Goal: Communication & Community: Answer question/provide support

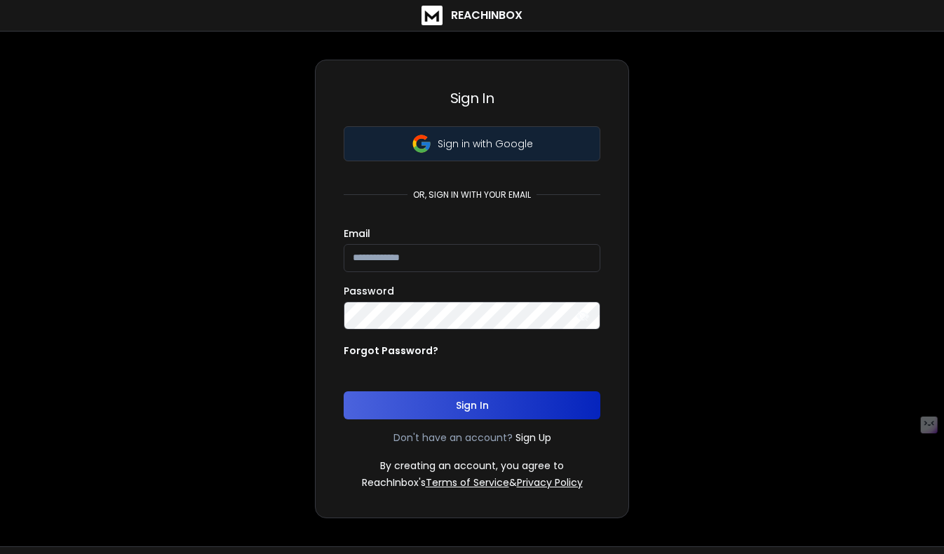
click at [469, 139] on p "Sign in with Google" at bounding box center [485, 144] width 95 height 14
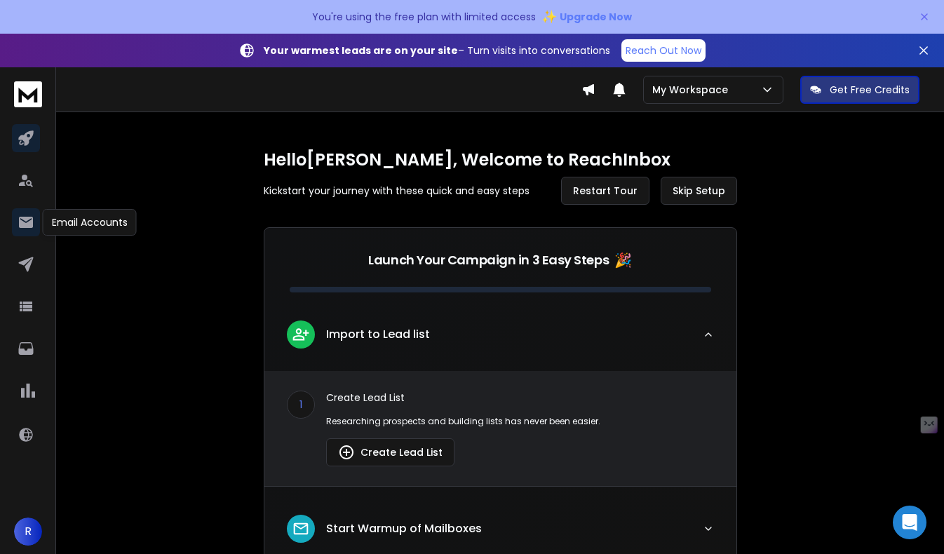
click at [25, 217] on icon at bounding box center [26, 222] width 14 height 11
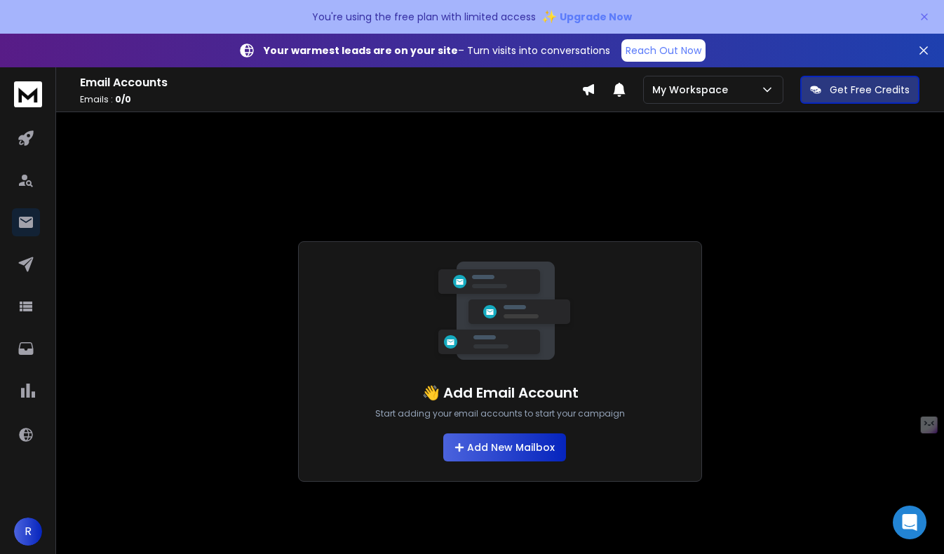
click at [927, 52] on icon at bounding box center [923, 50] width 13 height 13
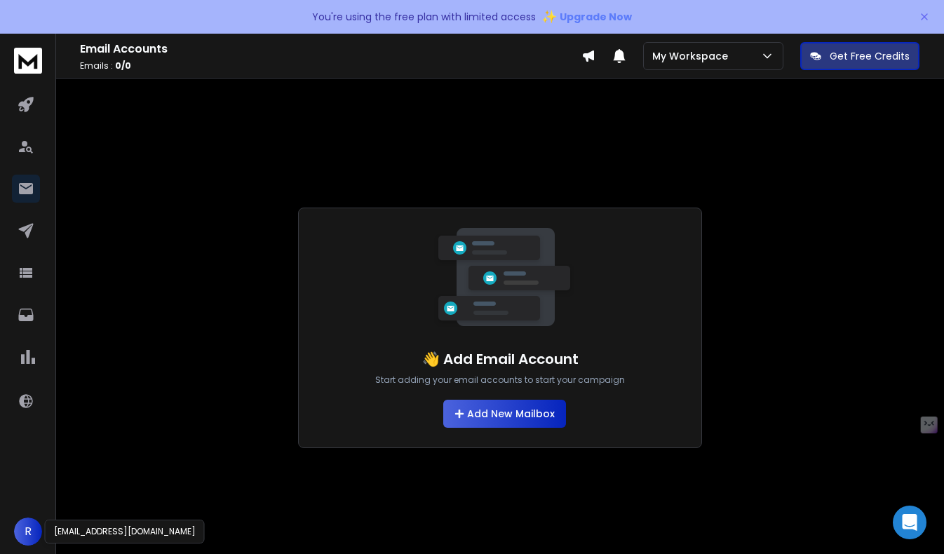
click at [29, 523] on span "R" at bounding box center [28, 532] width 28 height 28
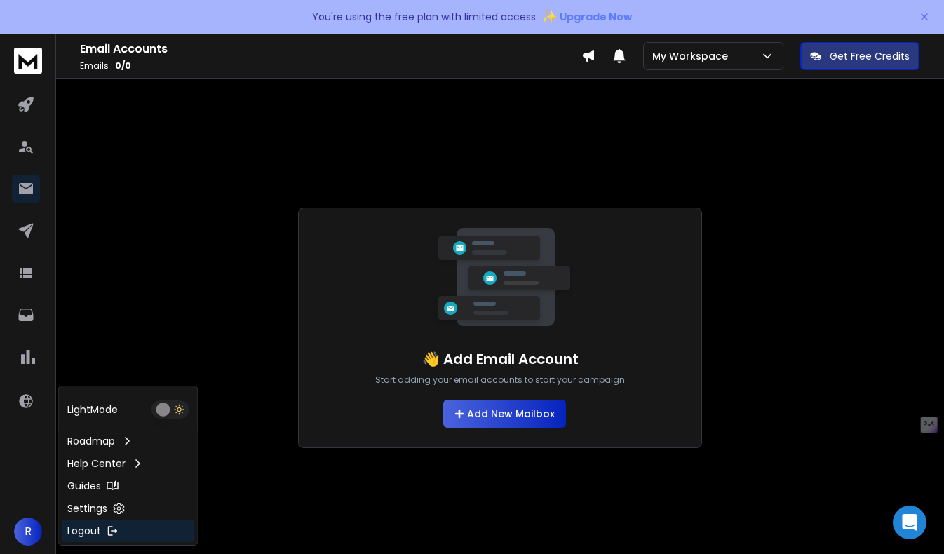
click at [95, 527] on p "Logout" at bounding box center [84, 531] width 34 height 14
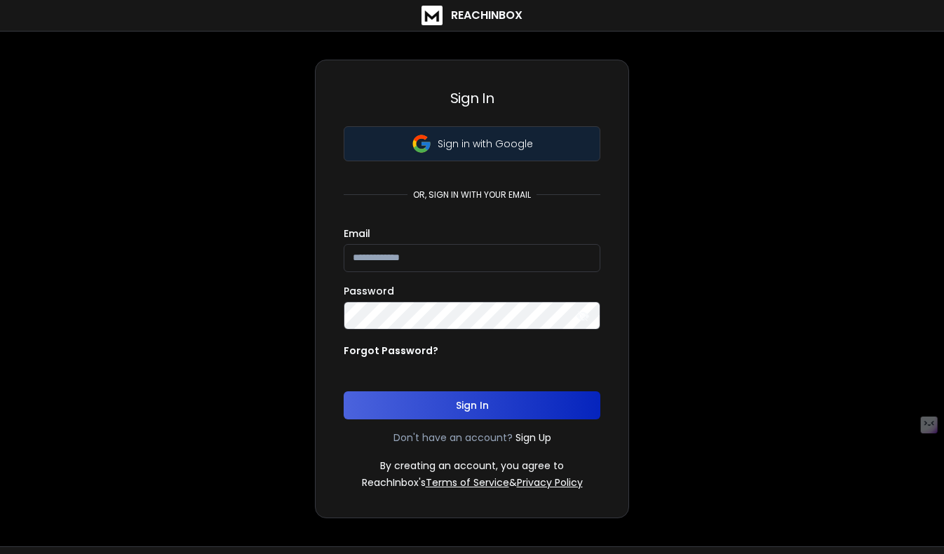
click at [475, 147] on p "Sign in with Google" at bounding box center [485, 144] width 95 height 14
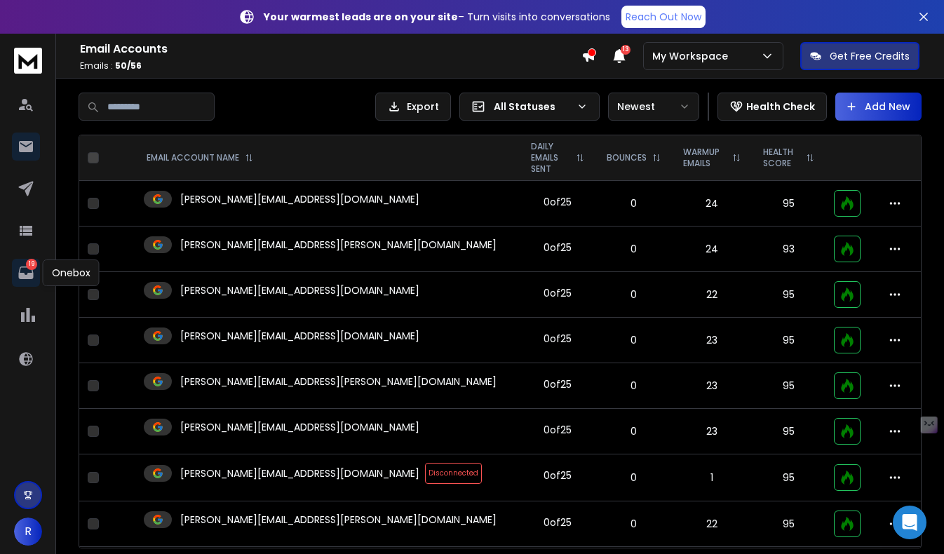
click at [29, 269] on p "19" at bounding box center [31, 264] width 11 height 11
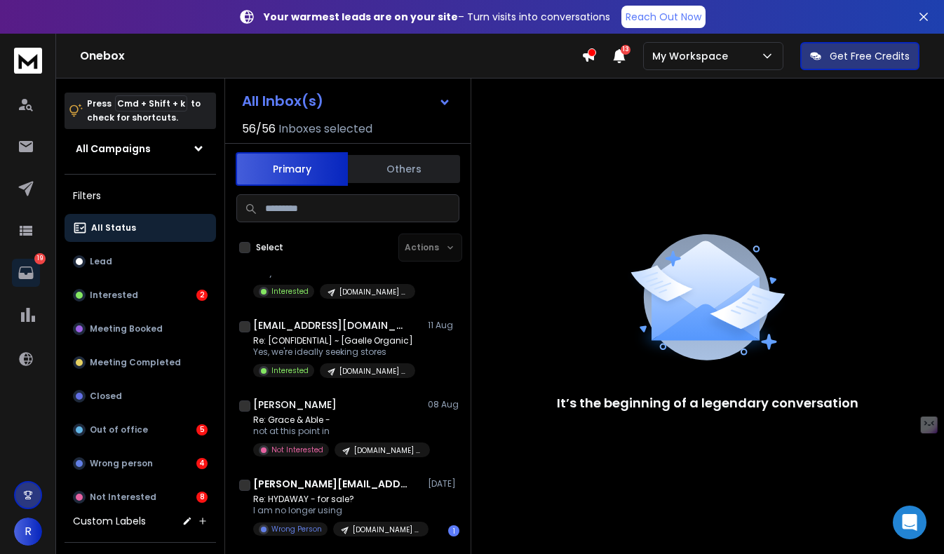
scroll to position [207, 0]
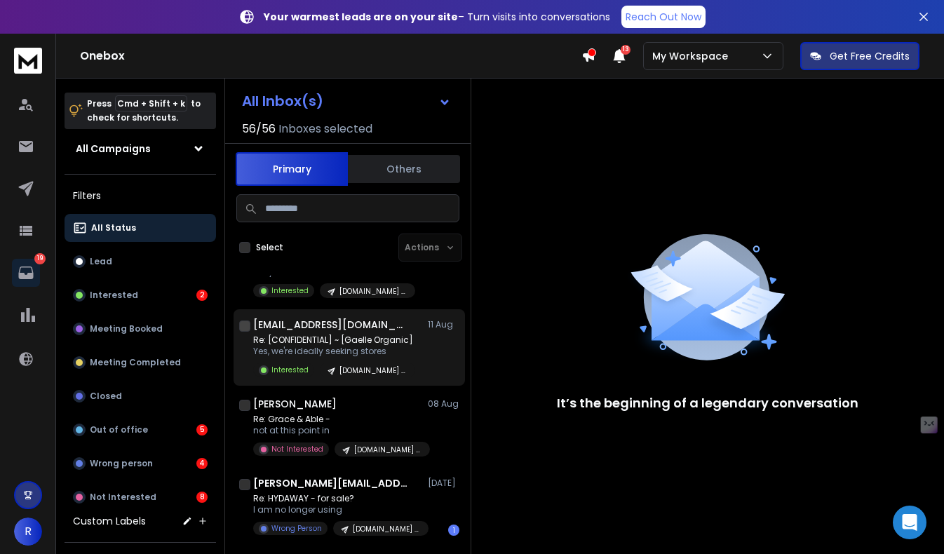
click at [303, 338] on p "Re: [CONFIDENTIAL] ~ [Gaelle Organic]" at bounding box center [334, 340] width 162 height 11
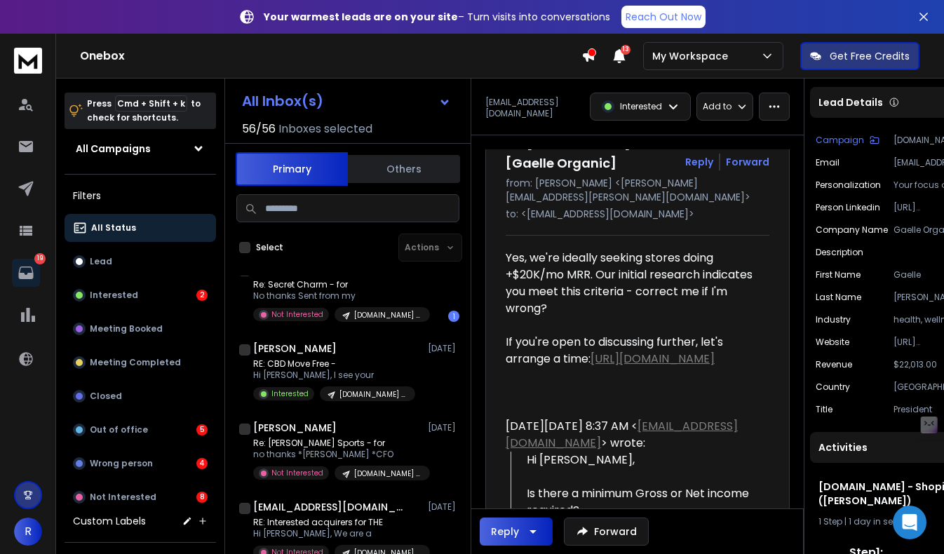
scroll to position [912, 0]
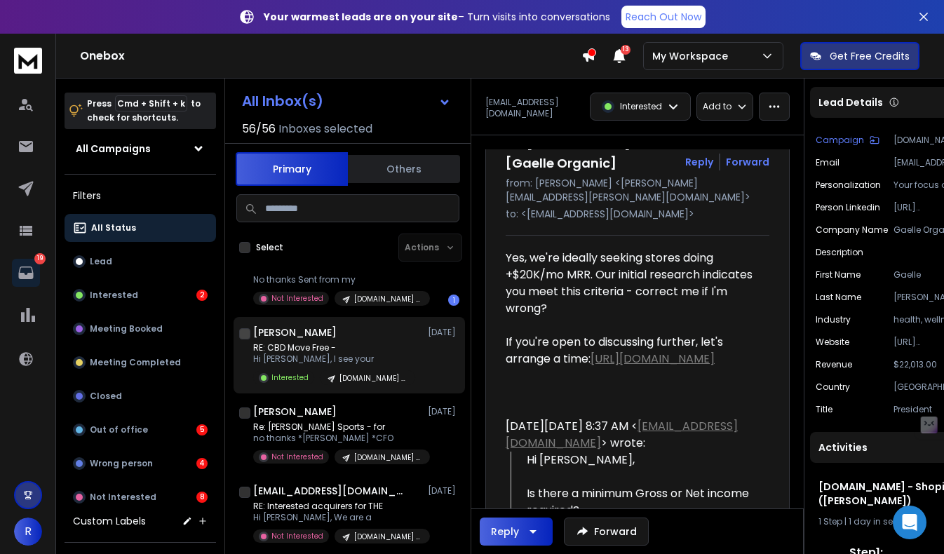
click at [310, 345] on p "RE: CBD Move Free -" at bounding box center [334, 347] width 162 height 11
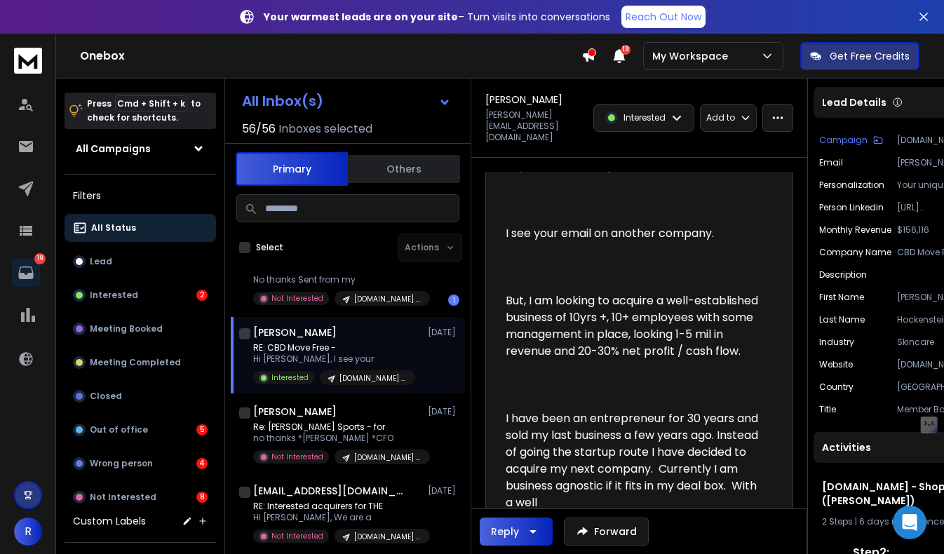
scroll to position [194, 0]
